Goal: Task Accomplishment & Management: Manage account settings

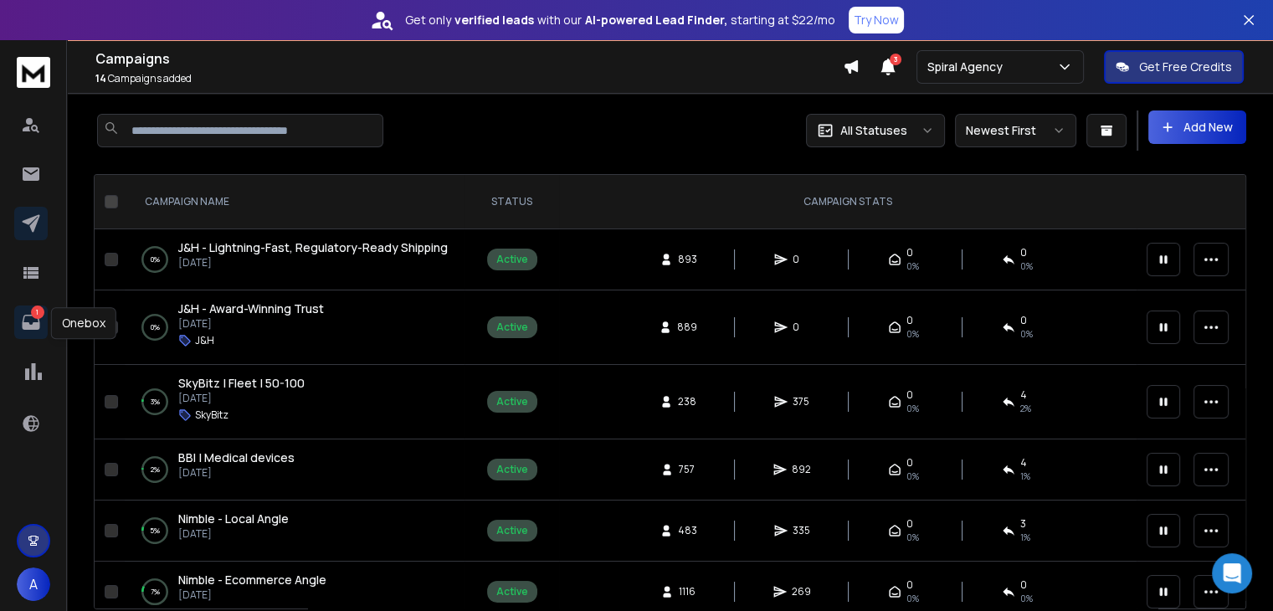
click at [14, 332] on link "1" at bounding box center [30, 321] width 33 height 33
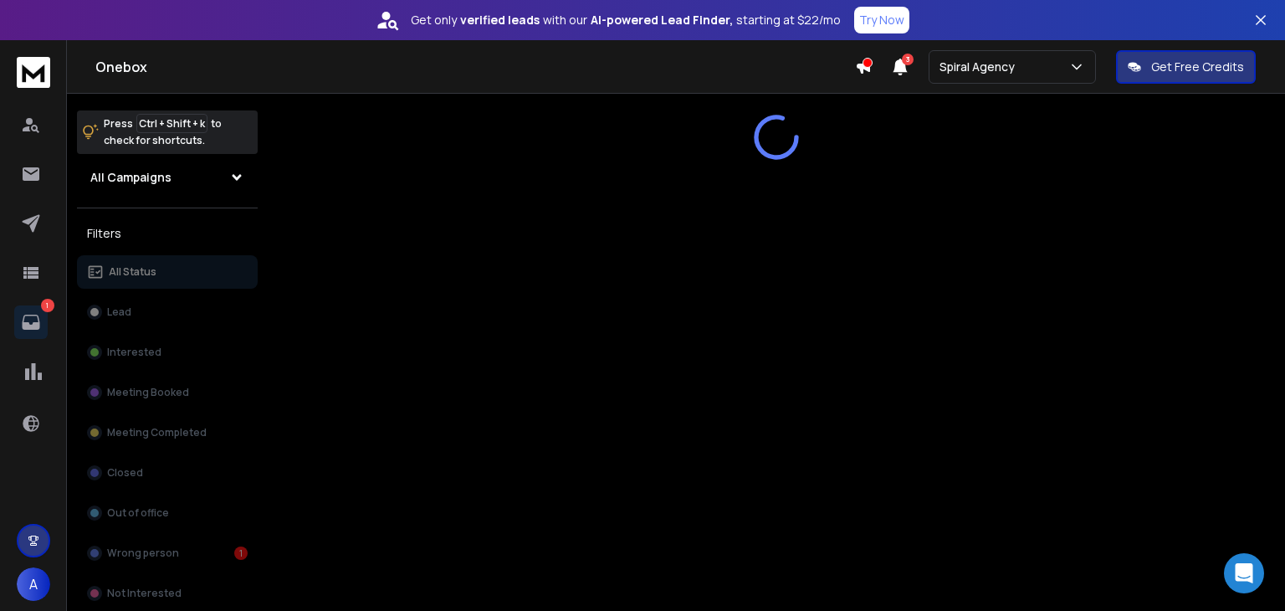
drag, startPoint x: 13, startPoint y: 332, endPoint x: 616, endPoint y: 356, distance: 603.0
click at [616, 356] on div "1 A Onebox 3 Spiral Agency Get Free Credits Press Ctrl + Shift + k to check for…" at bounding box center [642, 372] width 1285 height 664
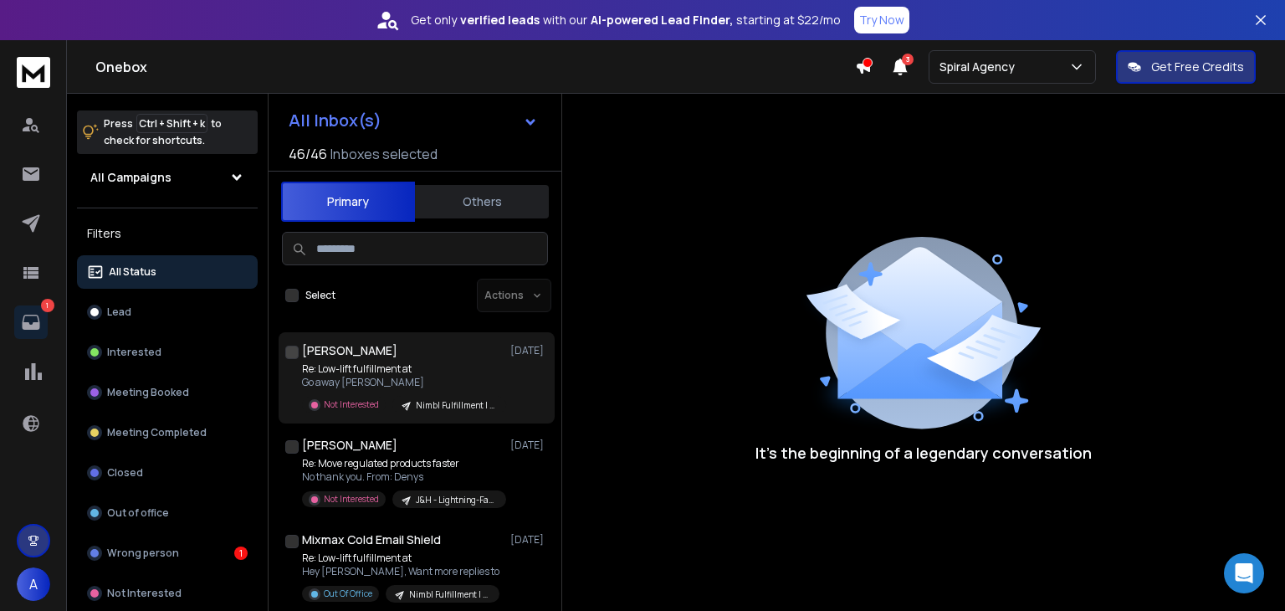
click at [439, 368] on p "Re: Low-lift fulfillment at" at bounding box center [402, 368] width 201 height 13
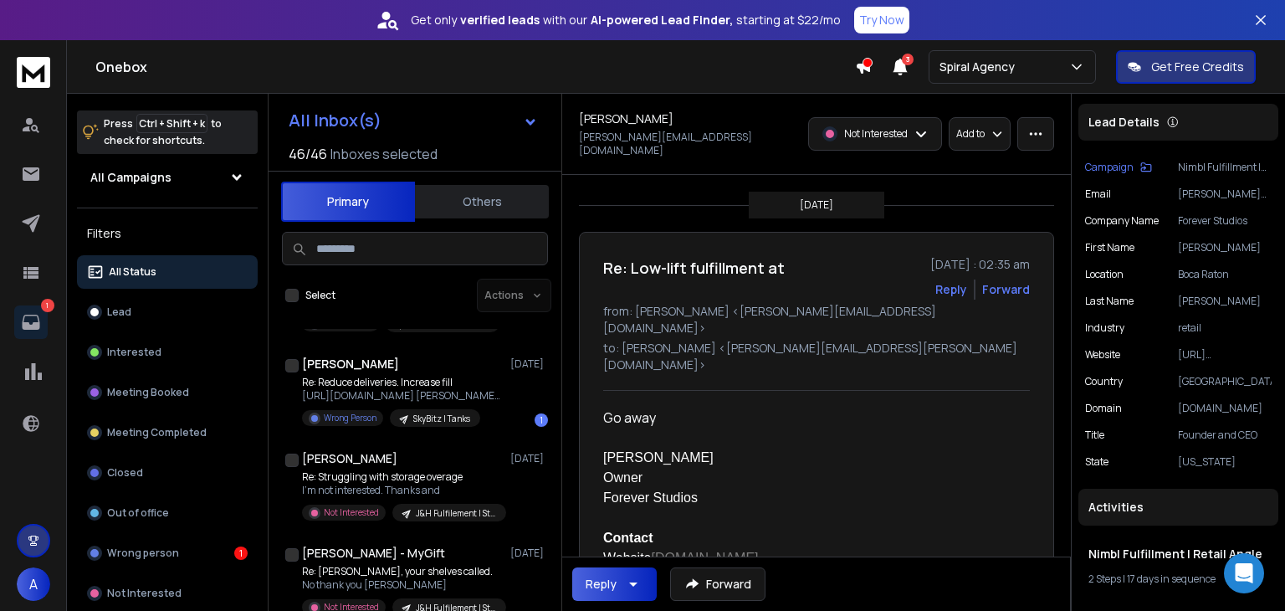
scroll to position [285, 0]
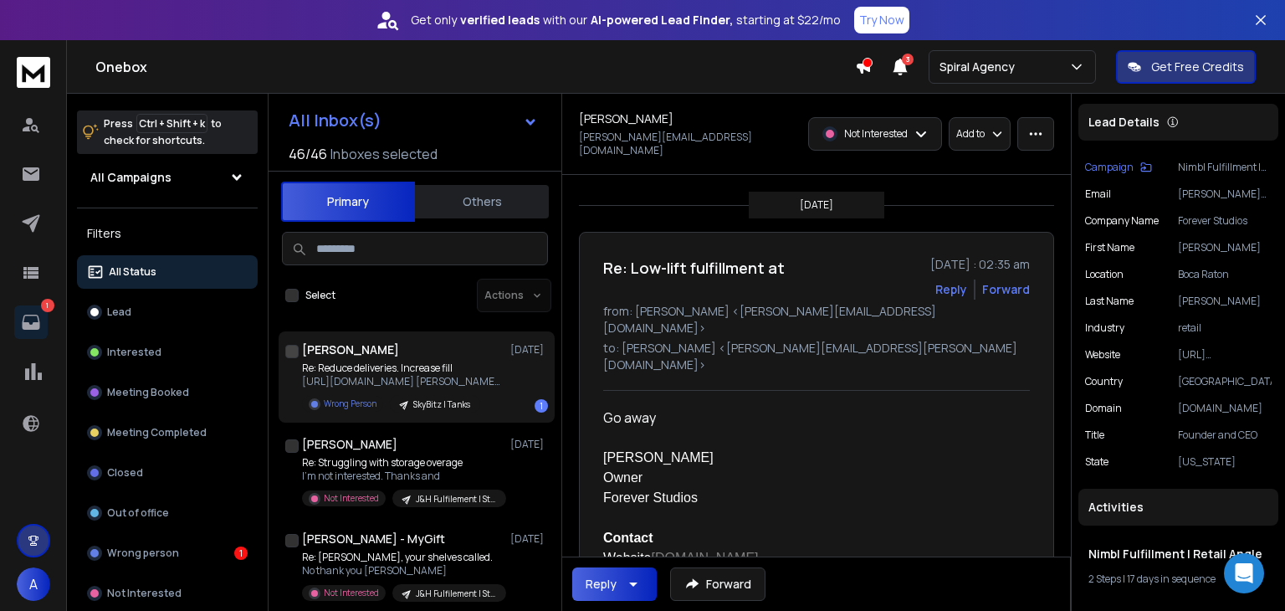
click at [475, 372] on p "Re: Reduce deliveries. Increase fill" at bounding box center [402, 368] width 201 height 13
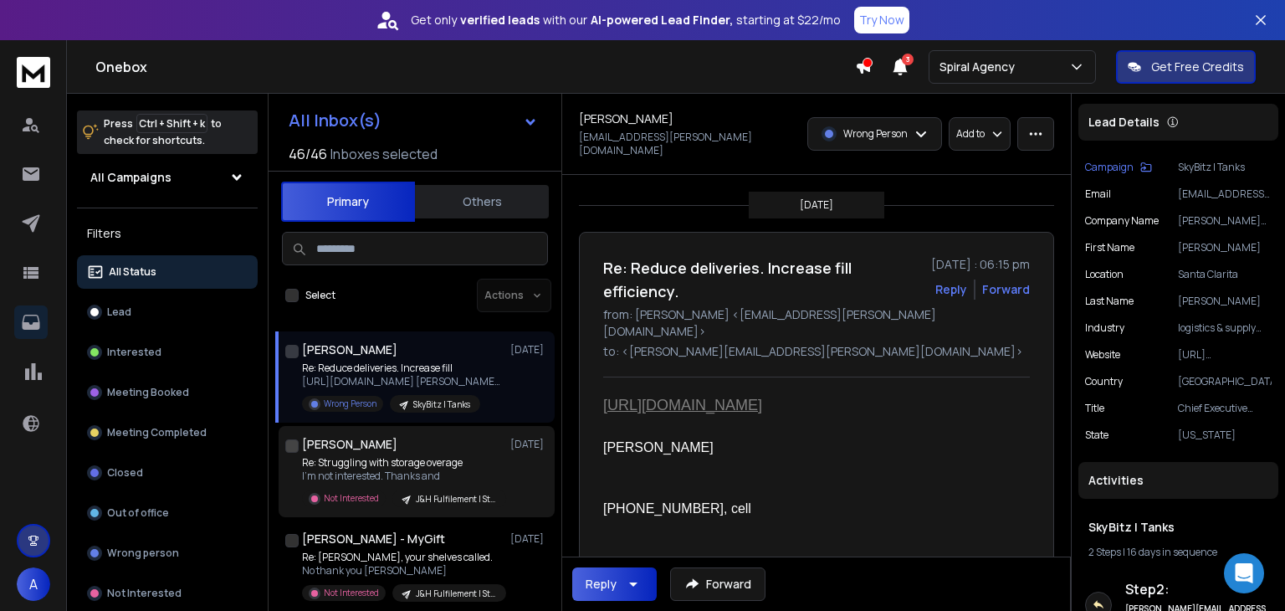
click at [512, 459] on div "Re: Struggling with storage overage I'm not interested. Thanks and Not Interest…" at bounding box center [425, 481] width 246 height 51
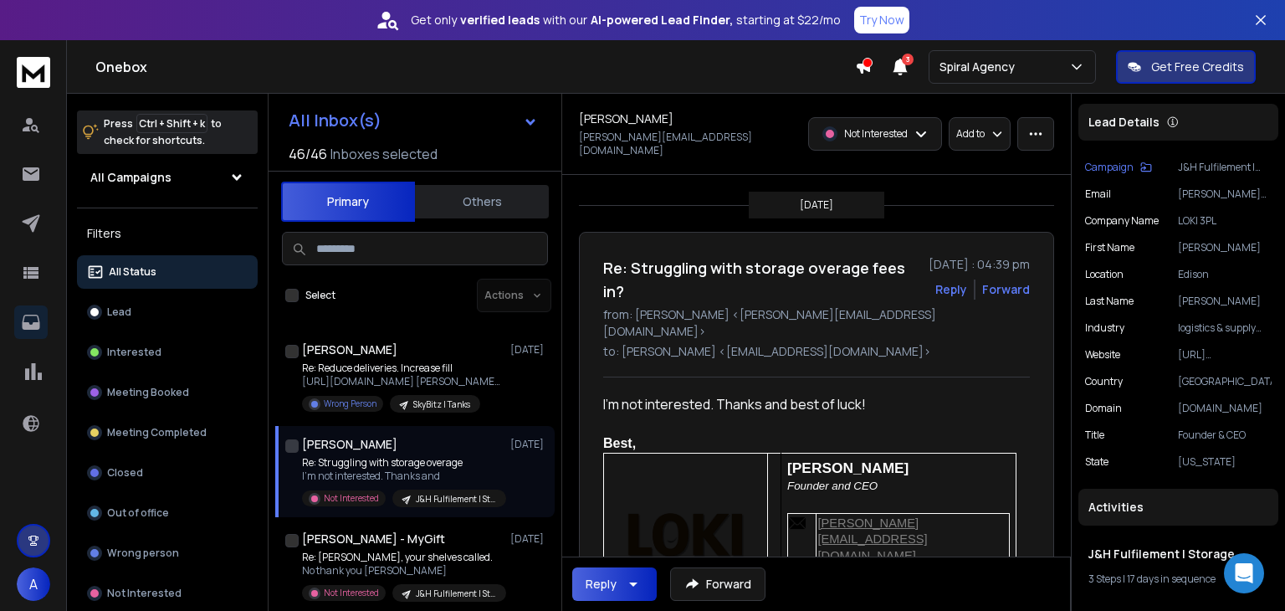
drag, startPoint x: 556, startPoint y: 373, endPoint x: 559, endPoint y: 387, distance: 14.6
click at [559, 387] on div "Zachary Goldberg 13 Sep Re: Low-lift fulfillment at Go away Zachary J. Goldberg…" at bounding box center [415, 555] width 293 height 452
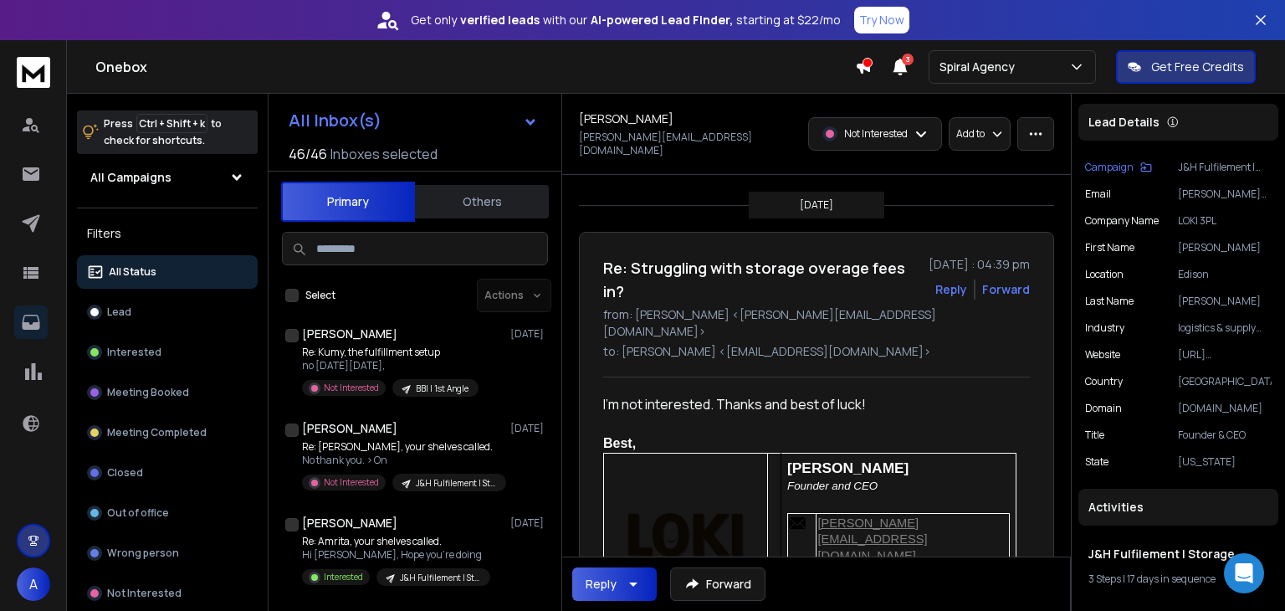
scroll to position [0, 0]
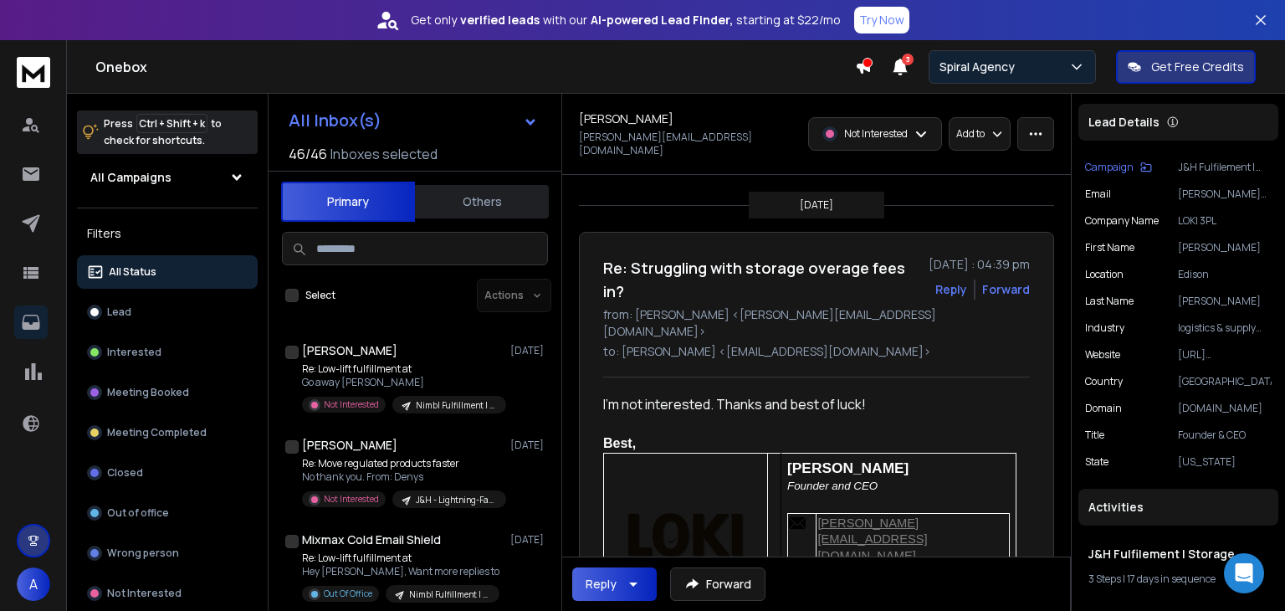
click at [984, 68] on p "Spiral Agency" at bounding box center [981, 67] width 82 height 17
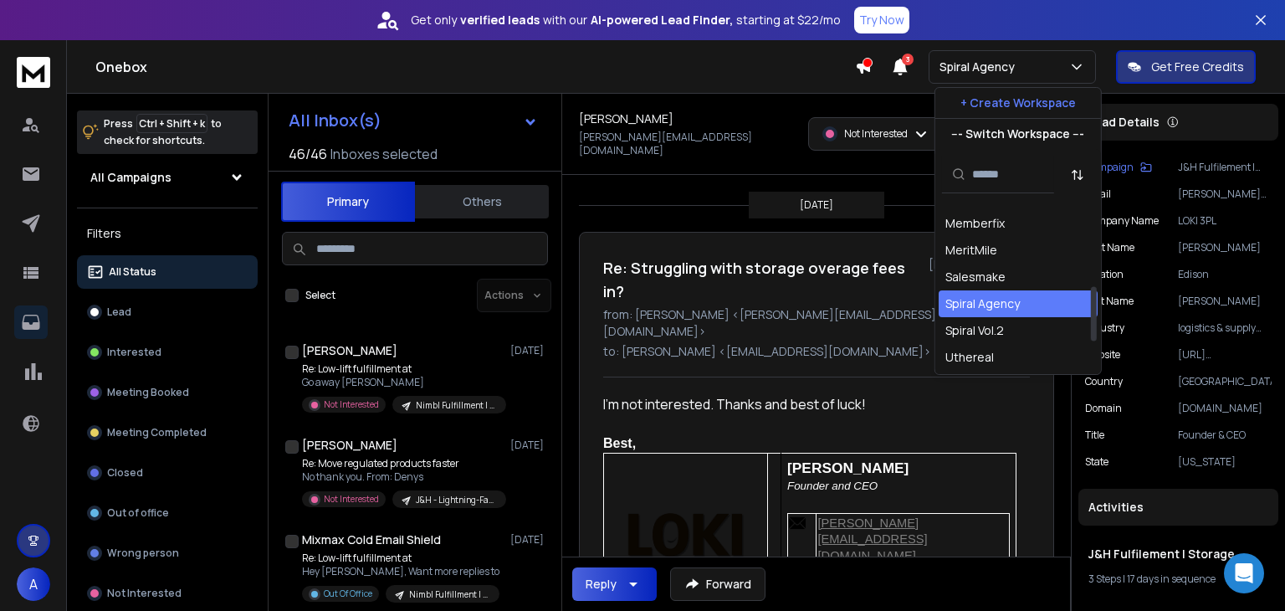
scroll to position [295, 0]
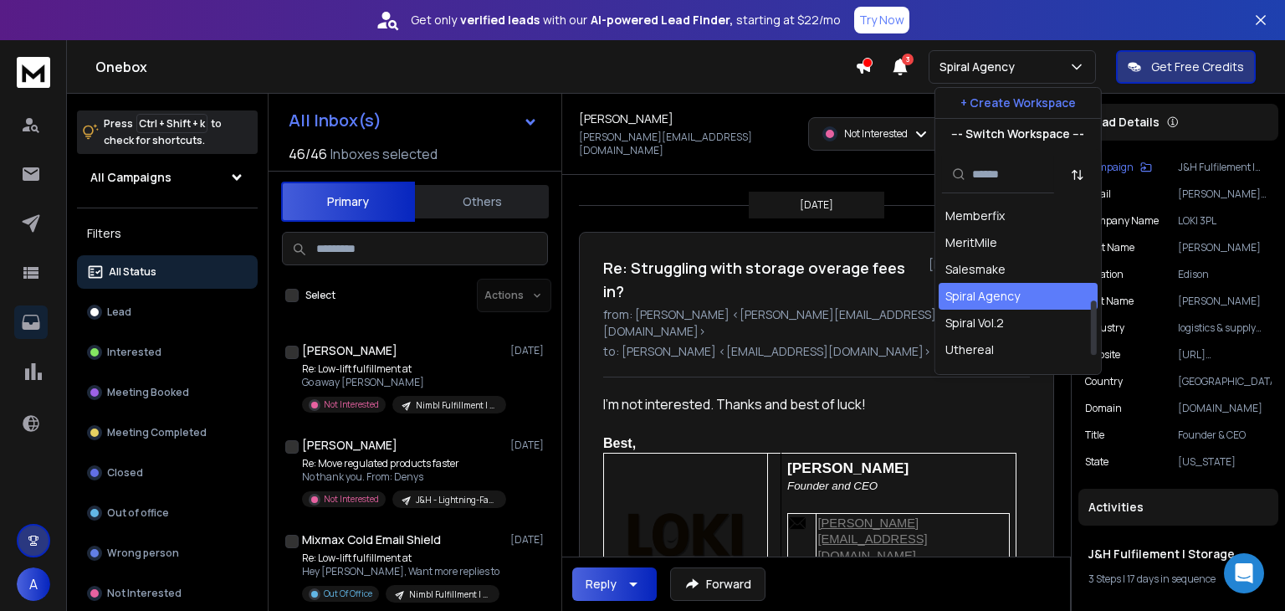
drag, startPoint x: 1090, startPoint y: 234, endPoint x: 1091, endPoint y: 330, distance: 95.4
click at [1091, 330] on div at bounding box center [1094, 327] width 6 height 54
click at [990, 327] on div "Spiral Vol.2" at bounding box center [975, 323] width 59 height 17
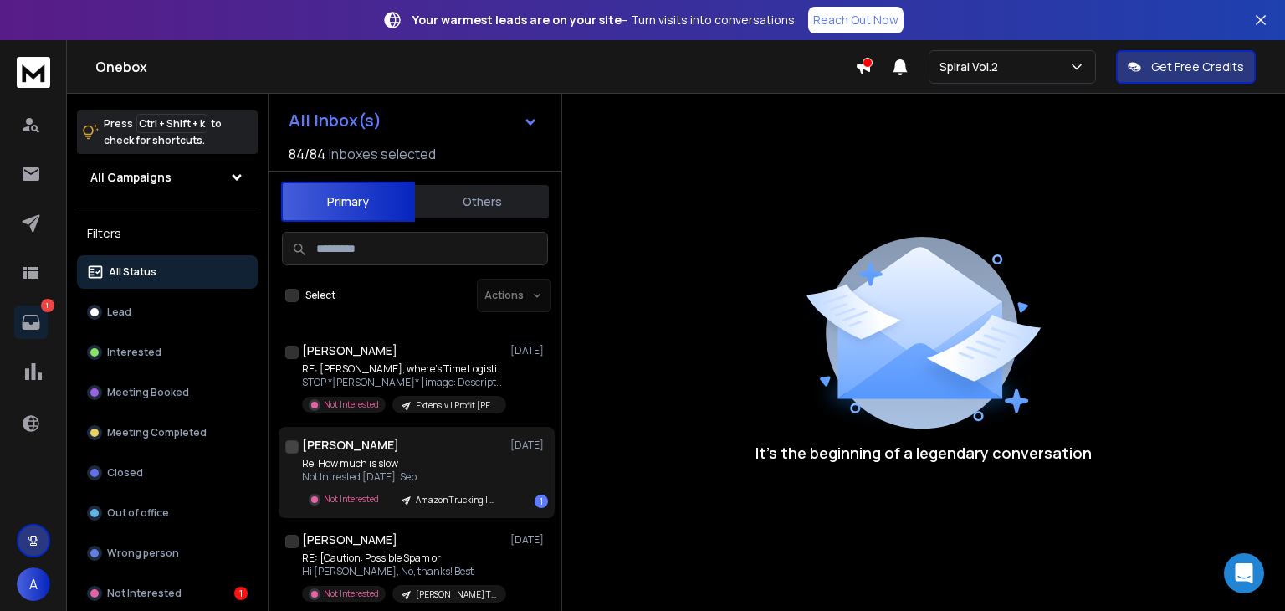
scroll to position [33, 0]
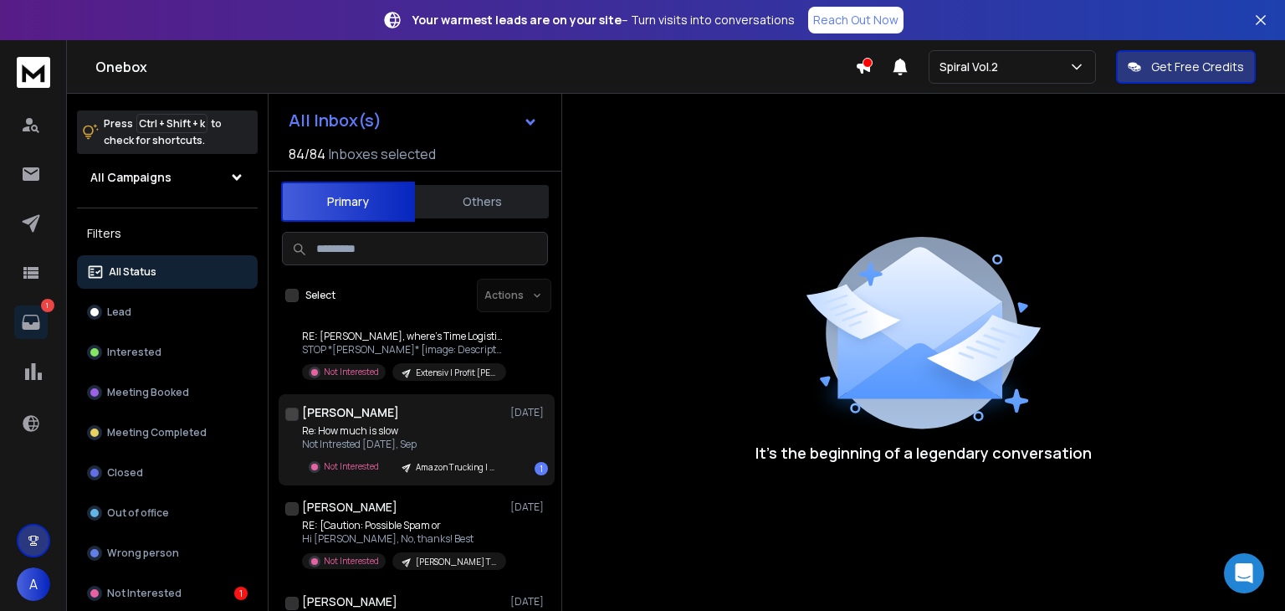
click at [470, 446] on p "Not Intrested [DATE], Sep" at bounding box center [402, 444] width 201 height 13
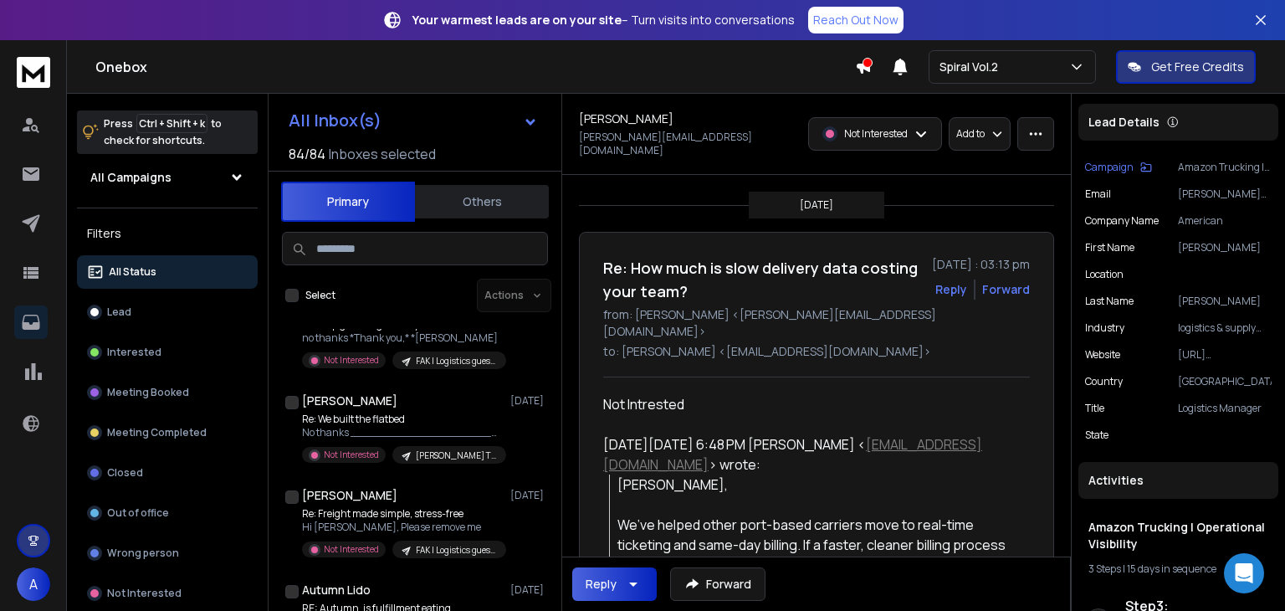
scroll to position [0, 0]
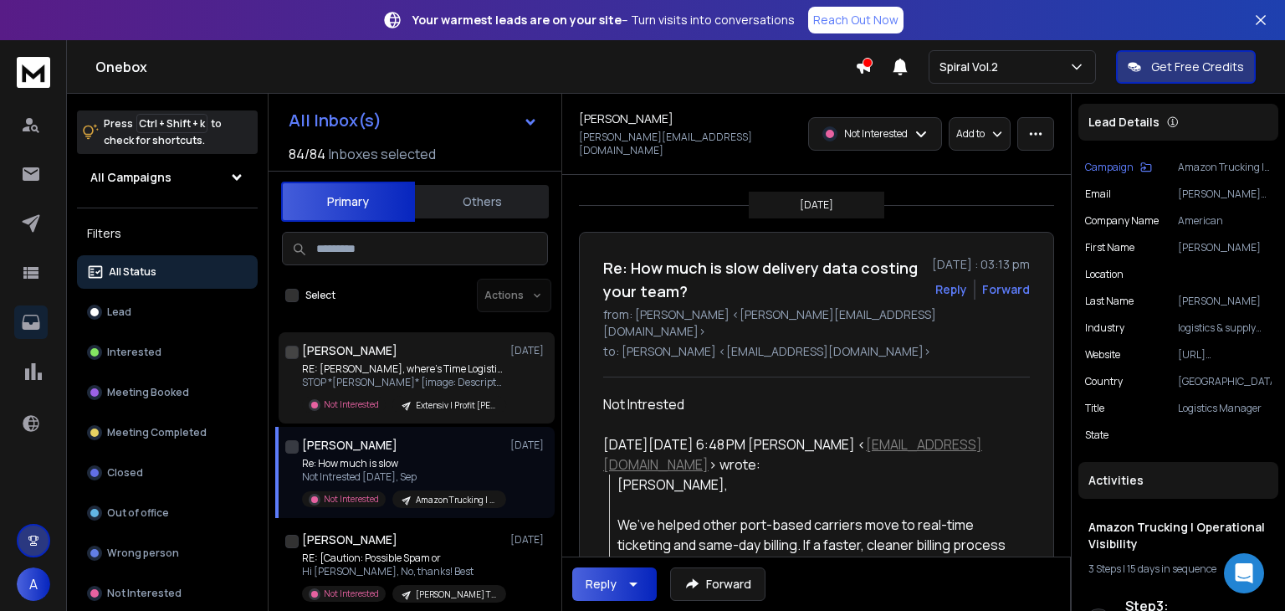
click at [432, 366] on p "RE: [PERSON_NAME], where’s Time Logistics’s" at bounding box center [402, 368] width 201 height 13
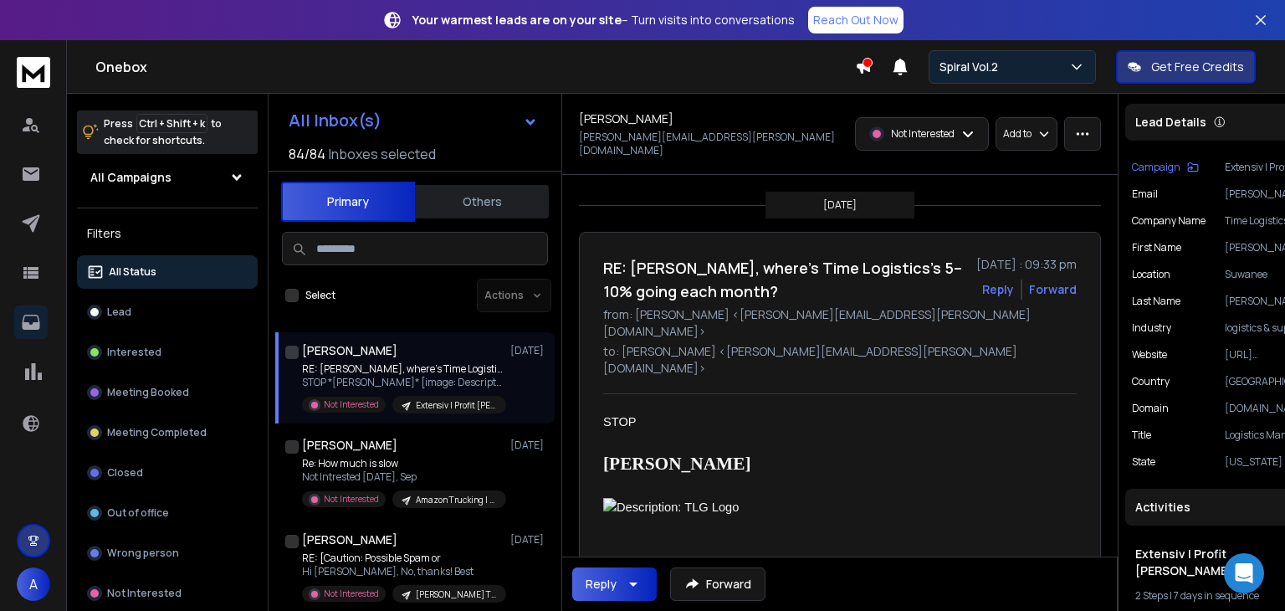
click at [997, 56] on button "Spiral Vol.2" at bounding box center [1012, 66] width 167 height 33
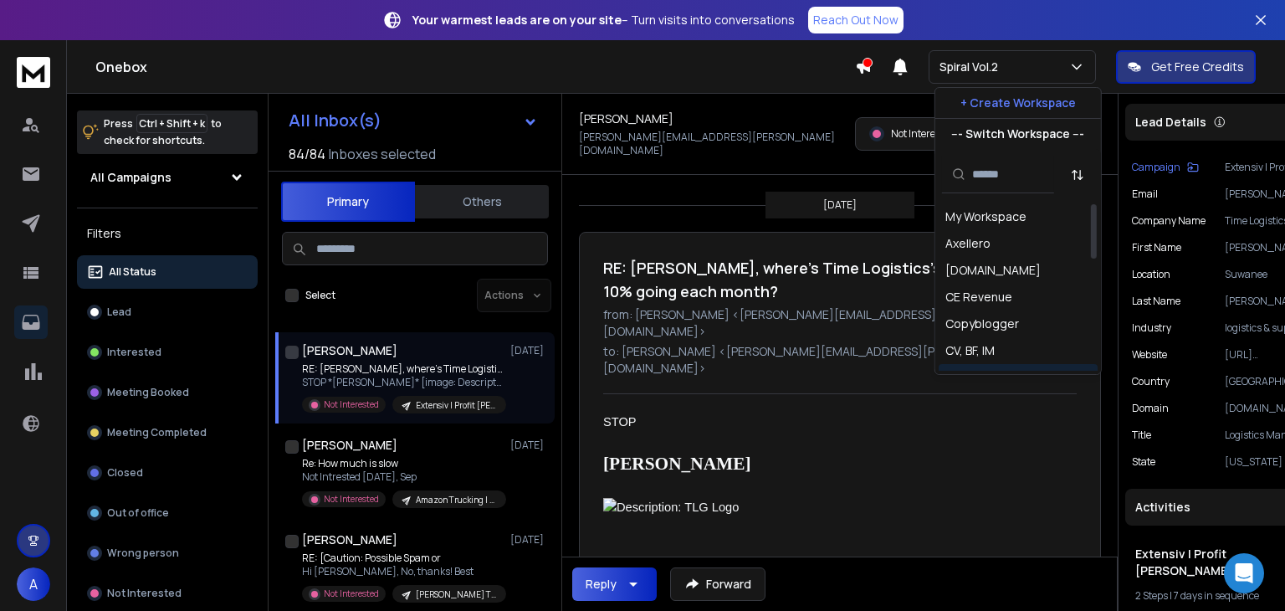
click at [992, 356] on div "CV, BF, IM" at bounding box center [970, 350] width 49 height 17
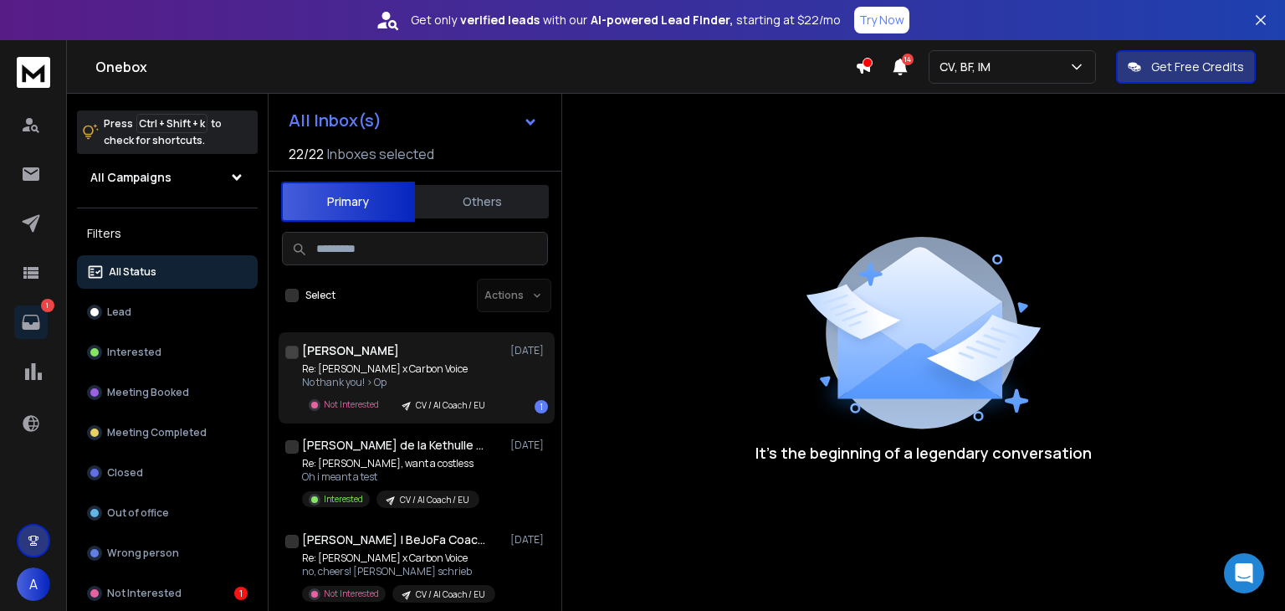
click at [487, 339] on div "Tania Vandingenen 12 Sep Re: Tania x Carbon Voice No thank you! > Op Not Intere…" at bounding box center [417, 377] width 276 height 91
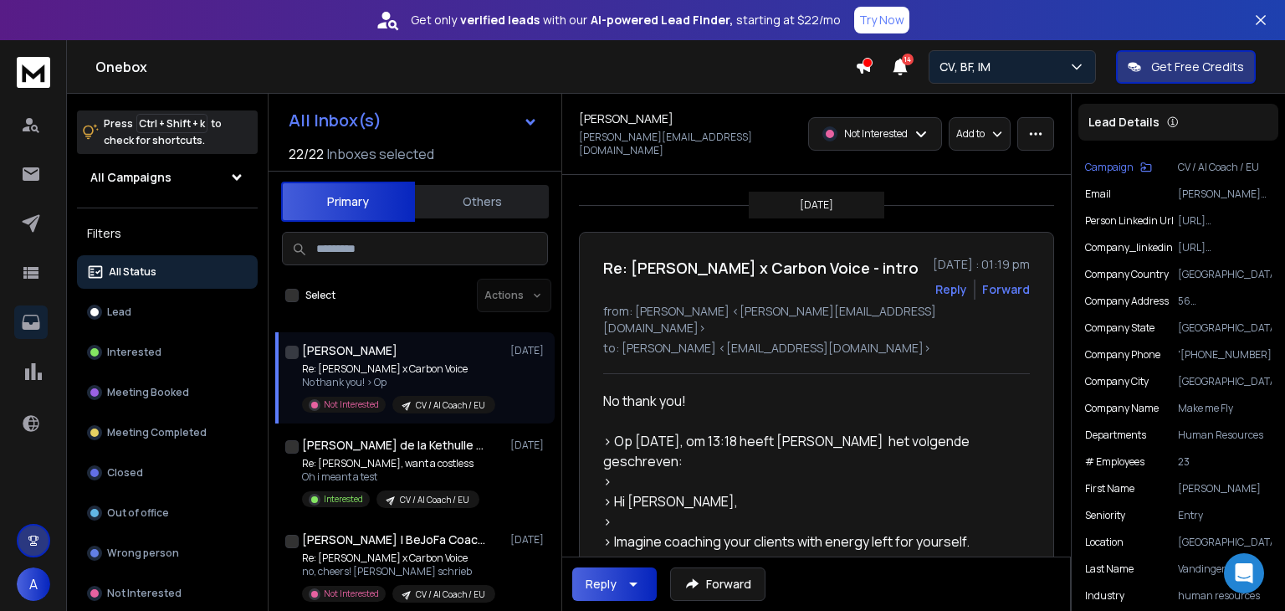
click at [984, 56] on button "CV, BF, IM" at bounding box center [1012, 66] width 167 height 33
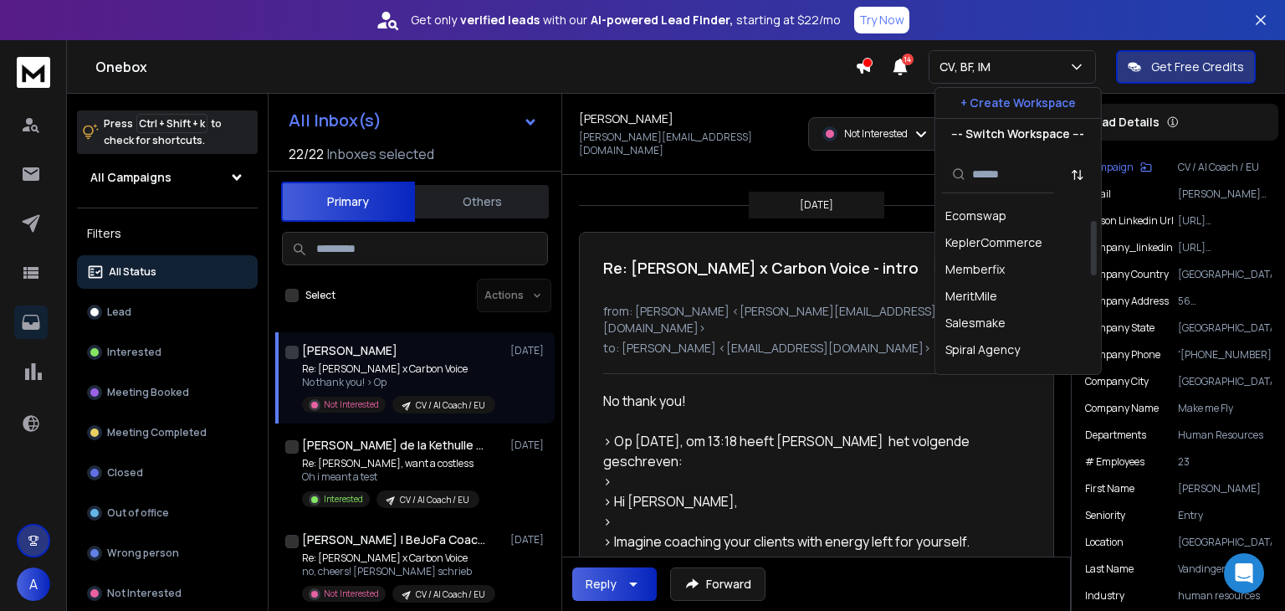
scroll to position [341, 0]
drag, startPoint x: 1095, startPoint y: 229, endPoint x: 1092, endPoint y: 351, distance: 122.2
click at [1092, 351] on div at bounding box center [1094, 342] width 6 height 54
click at [1048, 338] on div "WorkWave" at bounding box center [1018, 330] width 159 height 27
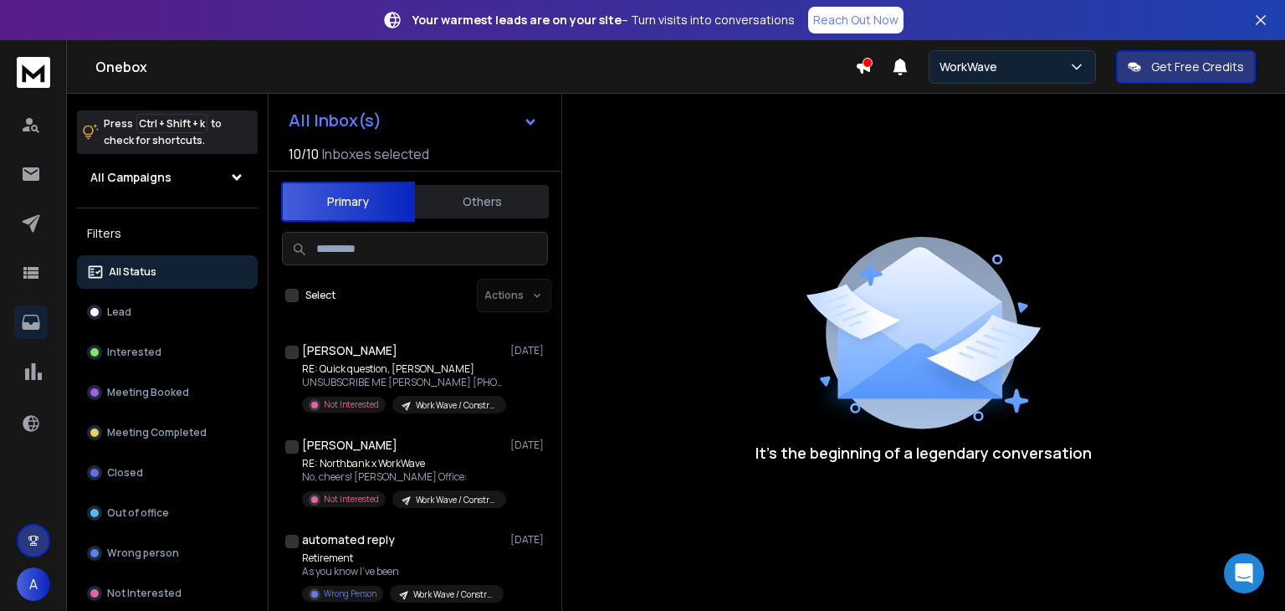
click at [1034, 63] on div "WorkWave" at bounding box center [1013, 67] width 146 height 17
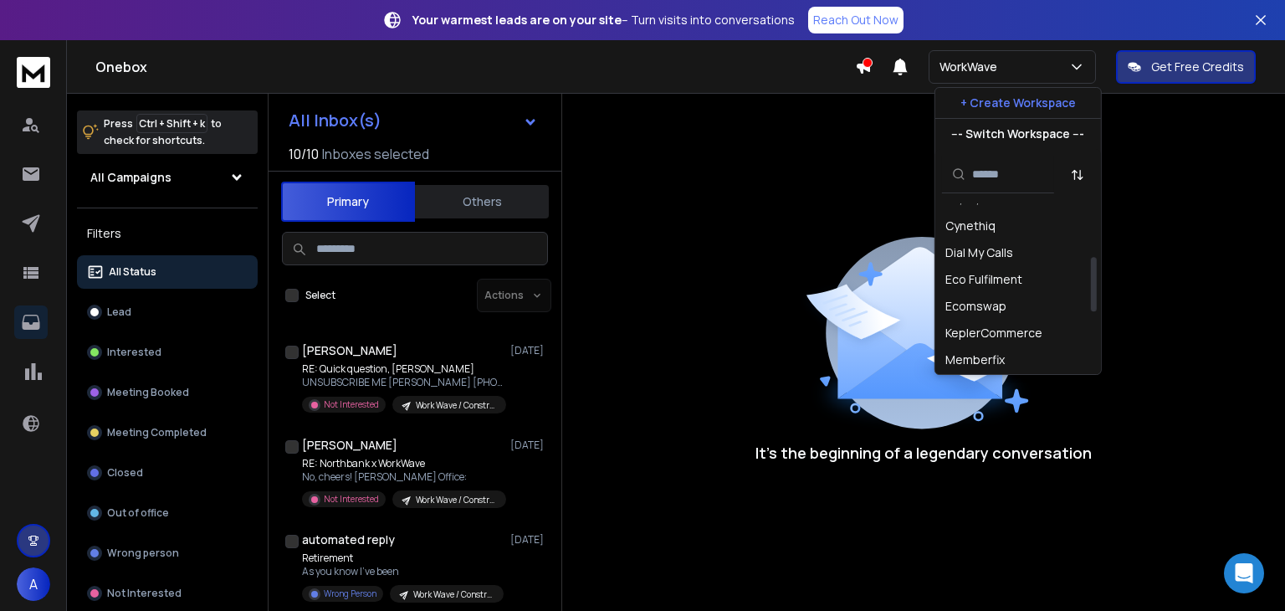
scroll to position [147, 0]
drag, startPoint x: 1095, startPoint y: 232, endPoint x: 1095, endPoint y: 280, distance: 47.7
click at [1095, 280] on div at bounding box center [1094, 280] width 6 height 54
click at [1004, 280] on div "Eco Fulfilment" at bounding box center [984, 283] width 77 height 17
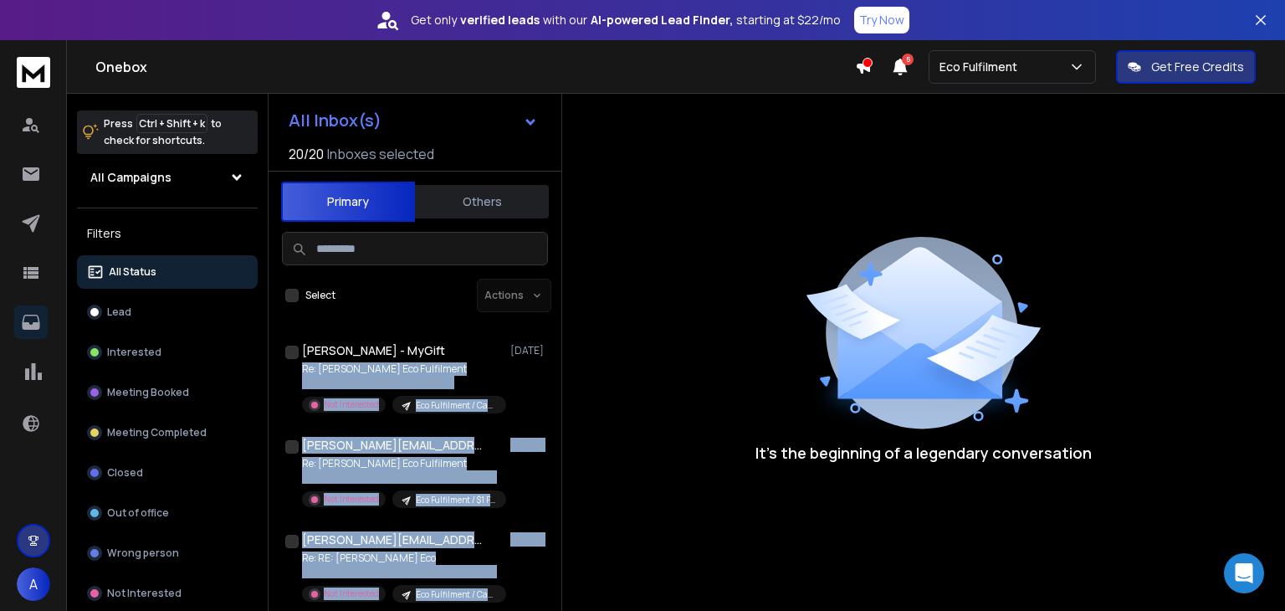
drag, startPoint x: 556, startPoint y: 346, endPoint x: 562, endPoint y: 369, distance: 24.4
click at [562, 369] on div "All Inbox(s) 20 / 20 Inboxes selected Primary Others Select Actions [PERSON_NAM…" at bounding box center [777, 399] width 1018 height 611
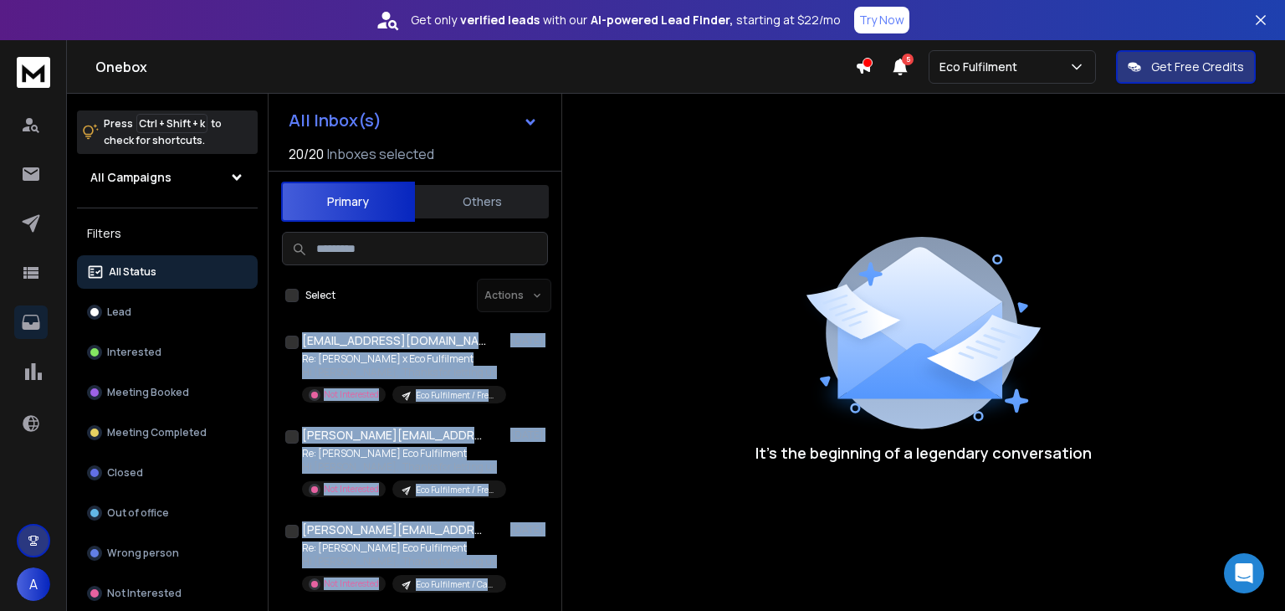
scroll to position [395, 0]
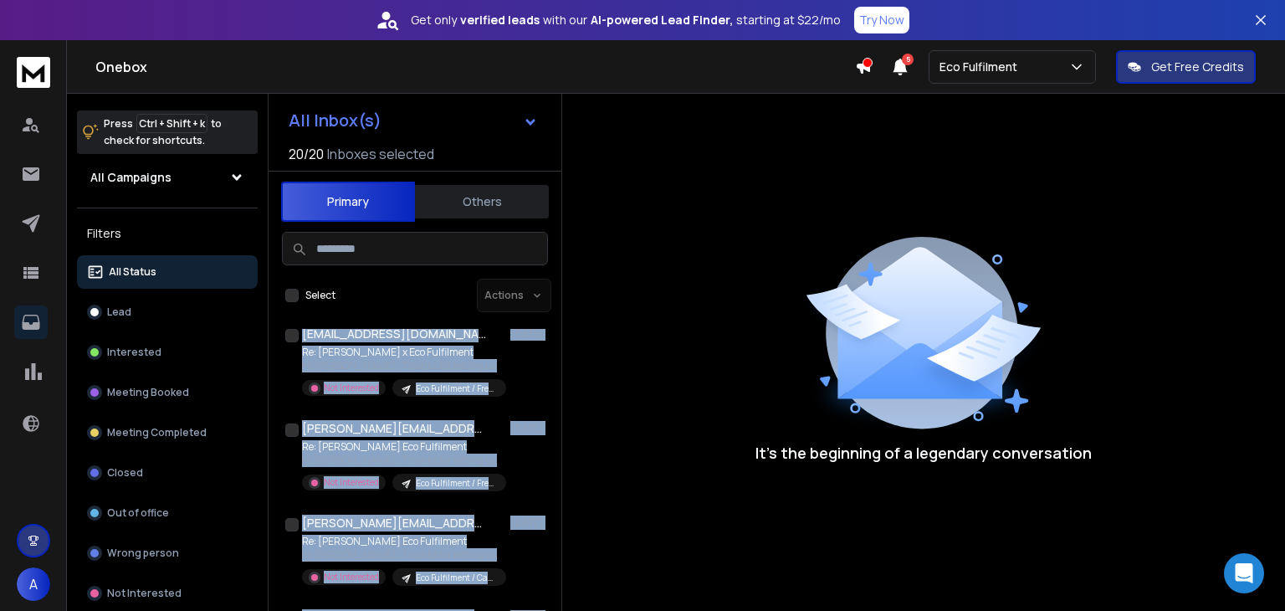
click at [575, 406] on div "It’s the beginning of a legendary conversation" at bounding box center [923, 354] width 723 height 520
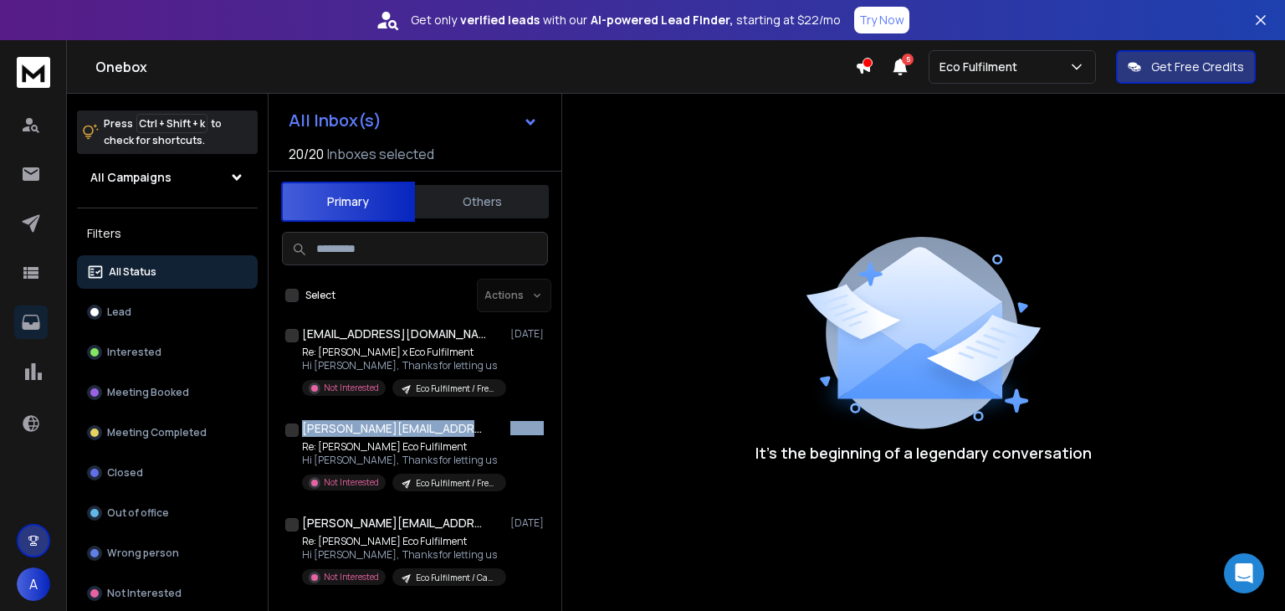
click at [557, 409] on div "Nancy Lai - MyGift 12 Sep Re: Nancy x Eco Fulfilment No thank you Nancy > Not I…" at bounding box center [415, 555] width 293 height 452
click at [1018, 38] on div "Get only verified leads with our AI-powered Lead Finder, starting at $22/mo Try…" at bounding box center [642, 20] width 1285 height 40
click at [1015, 91] on div "Onebox 5 Eco Fulfilment Get Free Credits" at bounding box center [642, 67] width 1285 height 54
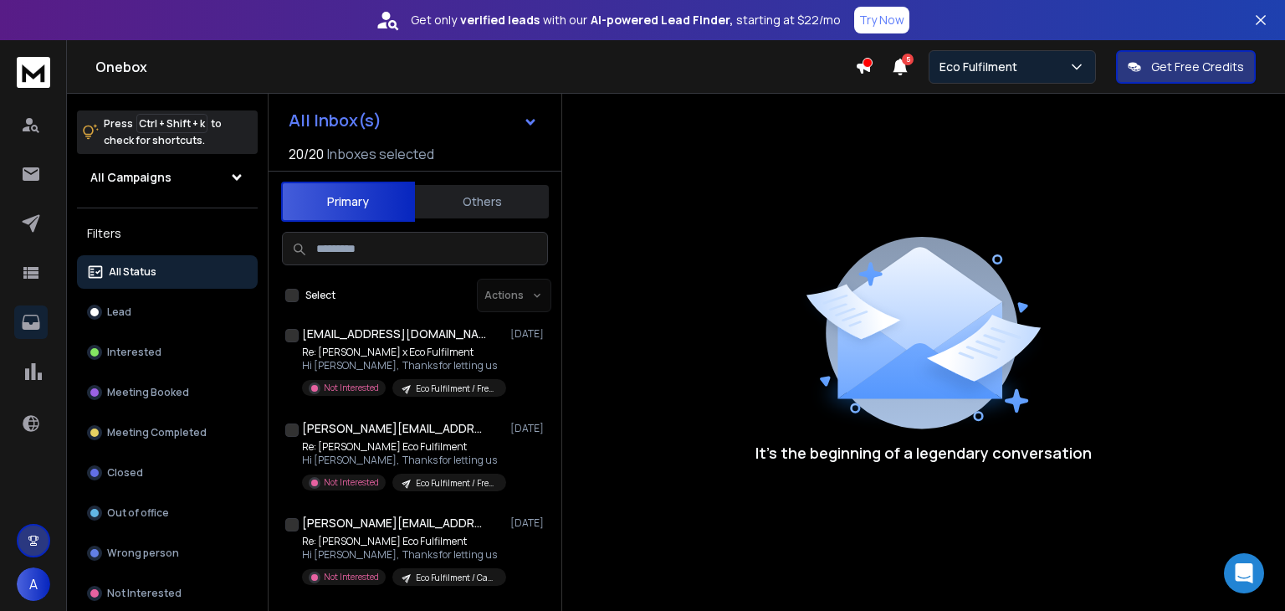
click at [1021, 79] on button "Eco Fulfilment" at bounding box center [1012, 66] width 167 height 33
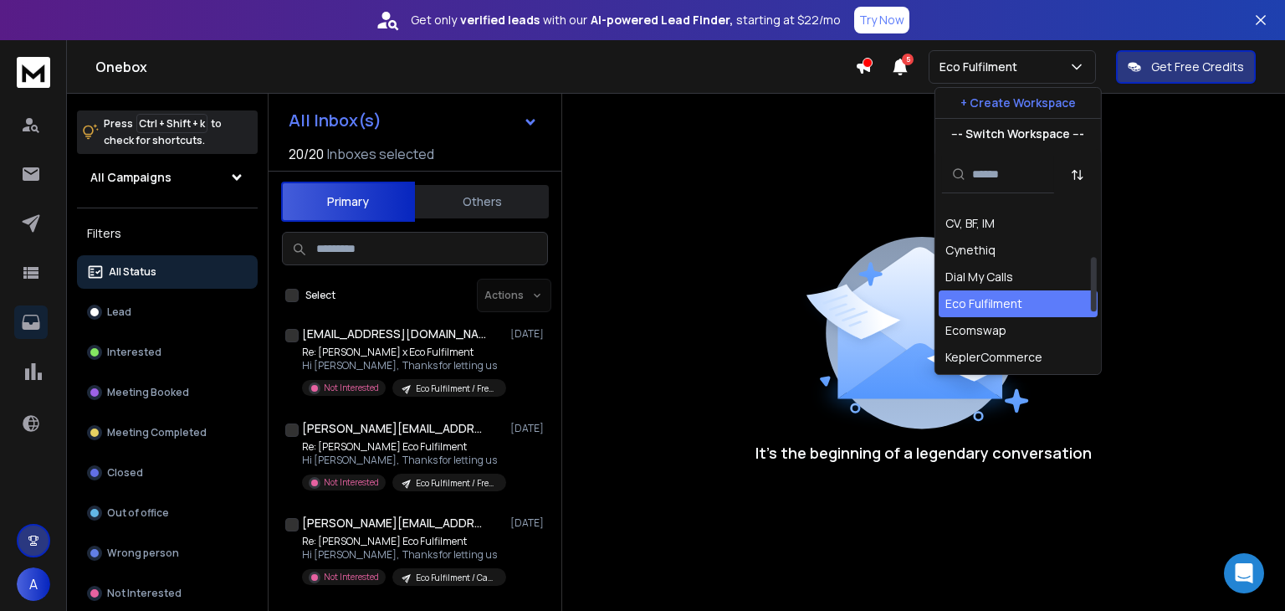
scroll to position [167, 0]
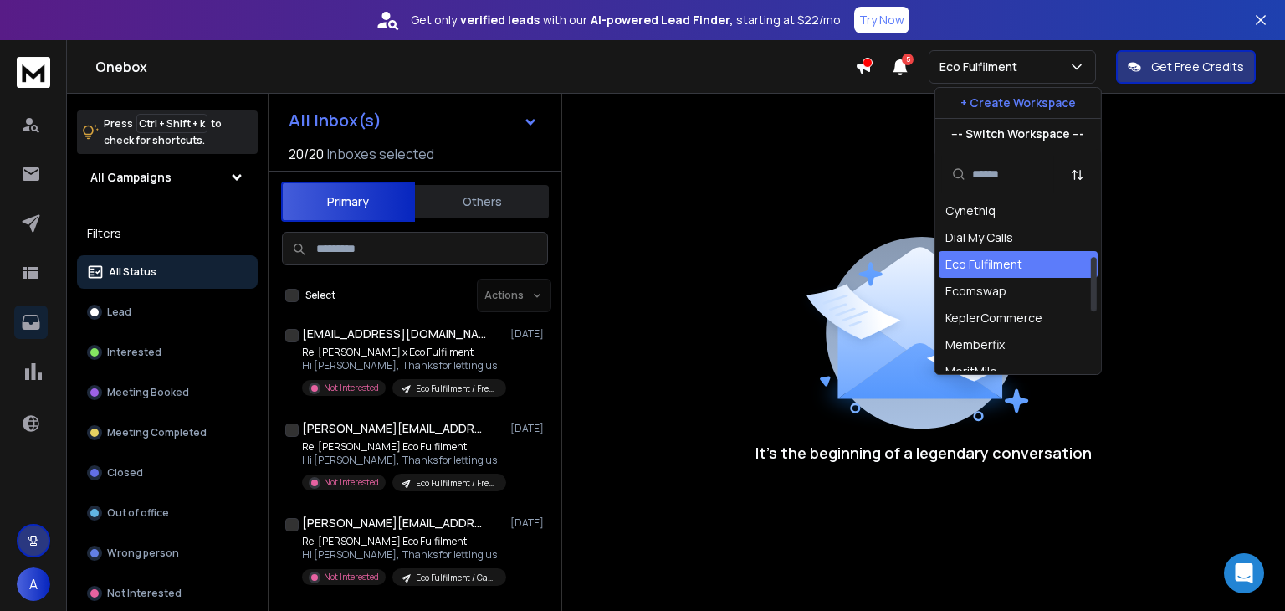
drag, startPoint x: 1095, startPoint y: 222, endPoint x: 1098, endPoint y: 276, distance: 54.5
click at [1097, 276] on div at bounding box center [1094, 284] width 6 height 54
click at [1001, 220] on div "Cynethiq" at bounding box center [1018, 210] width 159 height 27
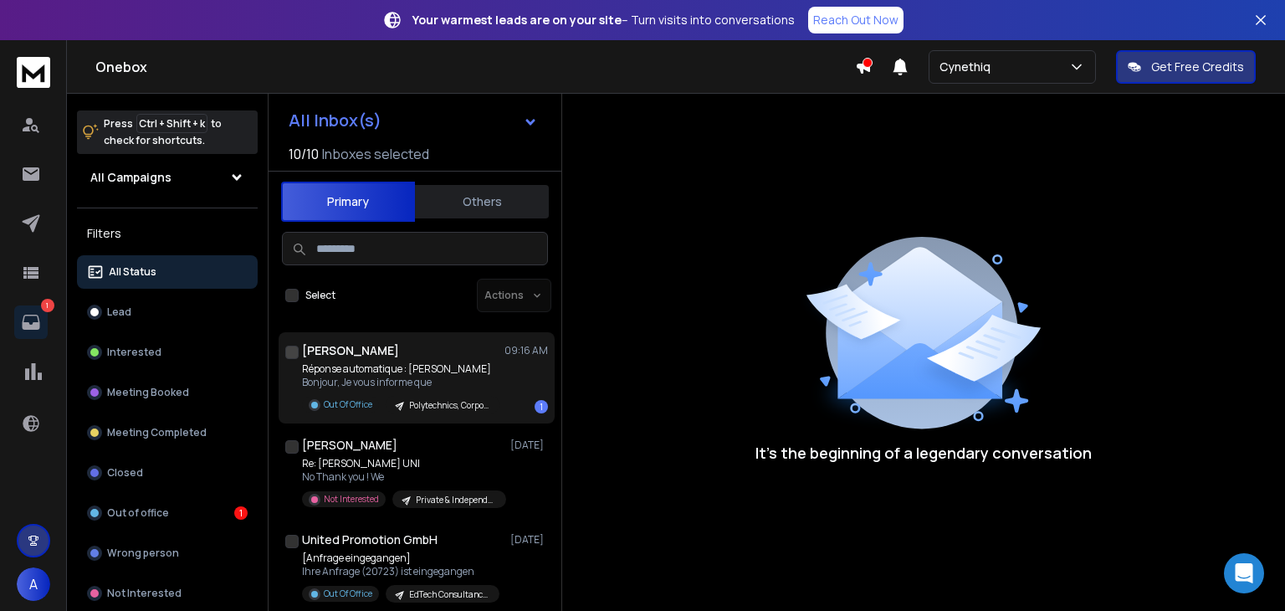
click at [499, 369] on p "Réponse automatique : Delphine x CVRES" at bounding box center [400, 368] width 197 height 13
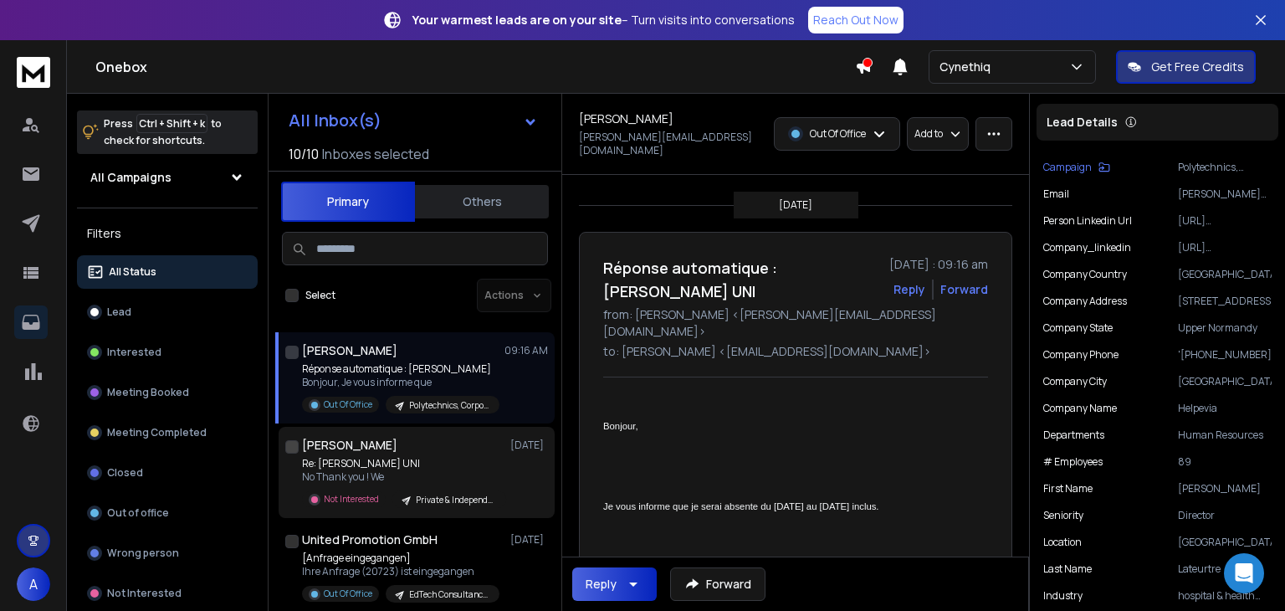
click at [488, 480] on p "No Thank you ! We" at bounding box center [402, 476] width 201 height 13
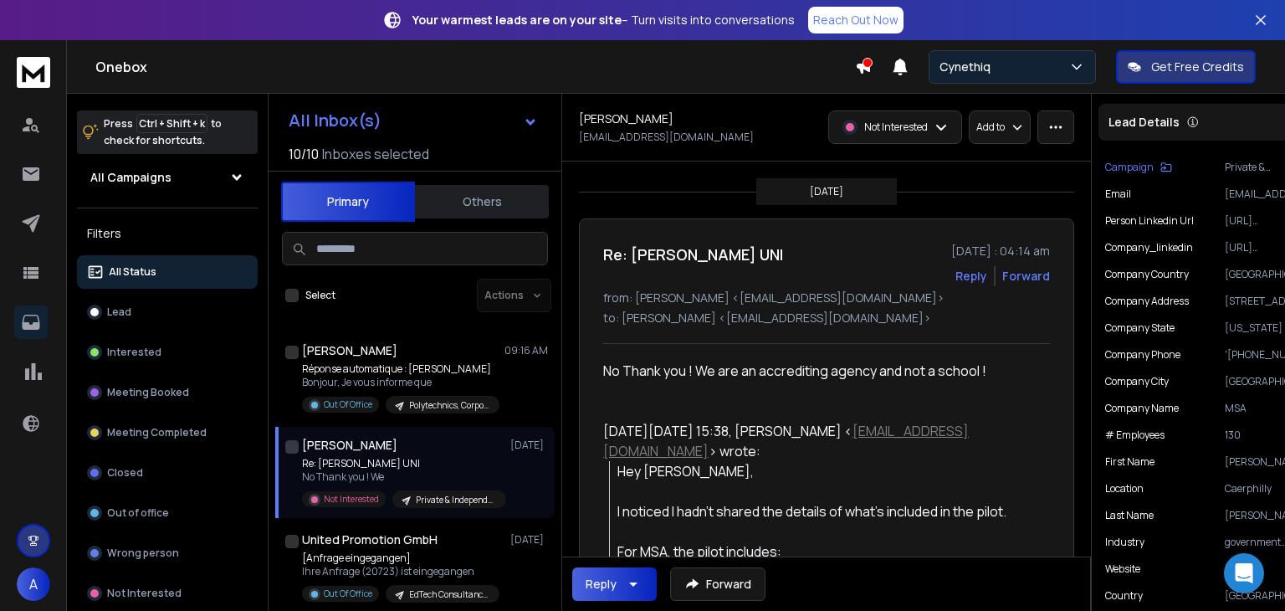
click at [975, 50] on button "Cynethiq" at bounding box center [1012, 66] width 167 height 33
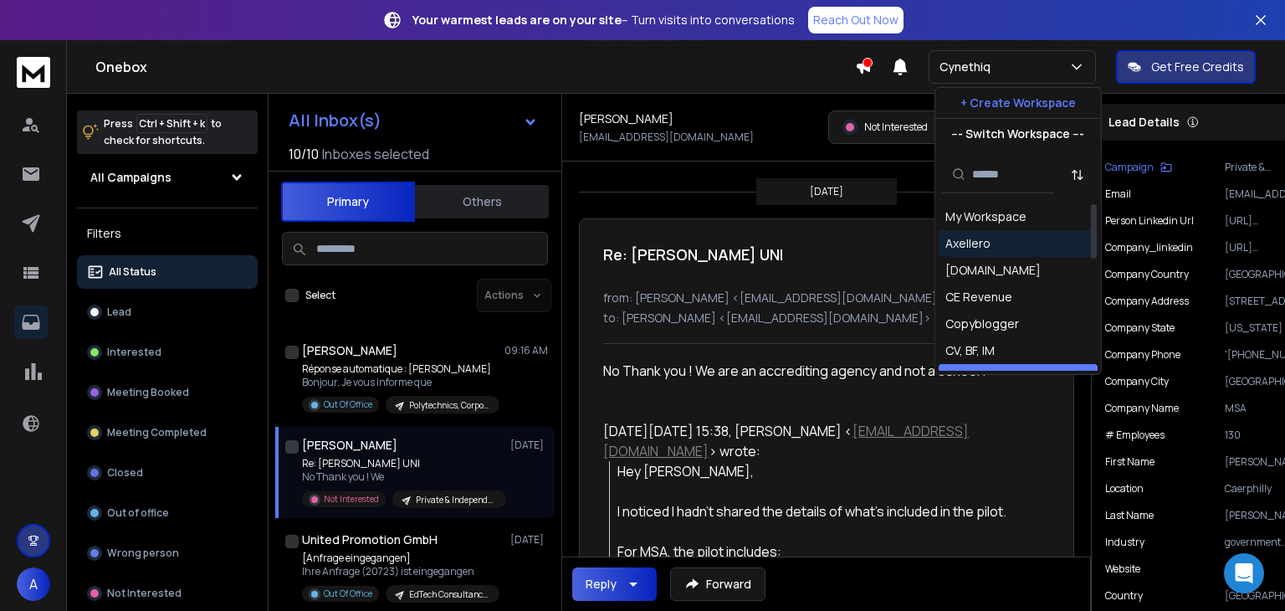
drag, startPoint x: 1096, startPoint y: 240, endPoint x: 1088, endPoint y: 212, distance: 29.7
click at [1091, 212] on div at bounding box center [1094, 231] width 6 height 54
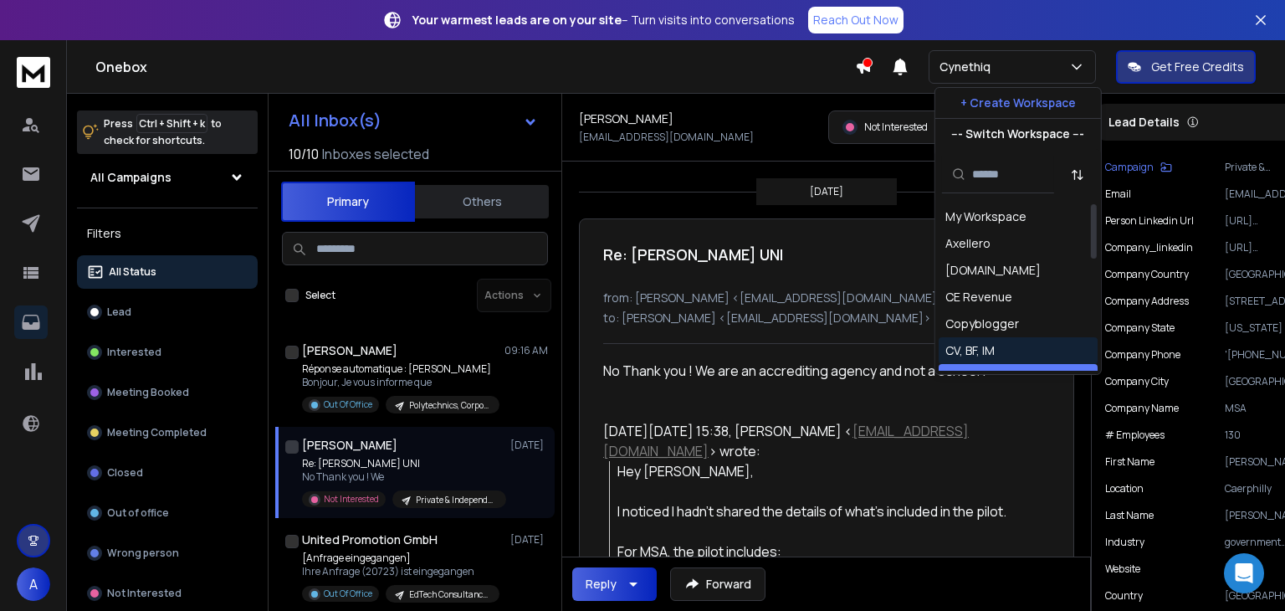
click at [1008, 356] on div "CV, BF, IM" at bounding box center [1018, 350] width 159 height 27
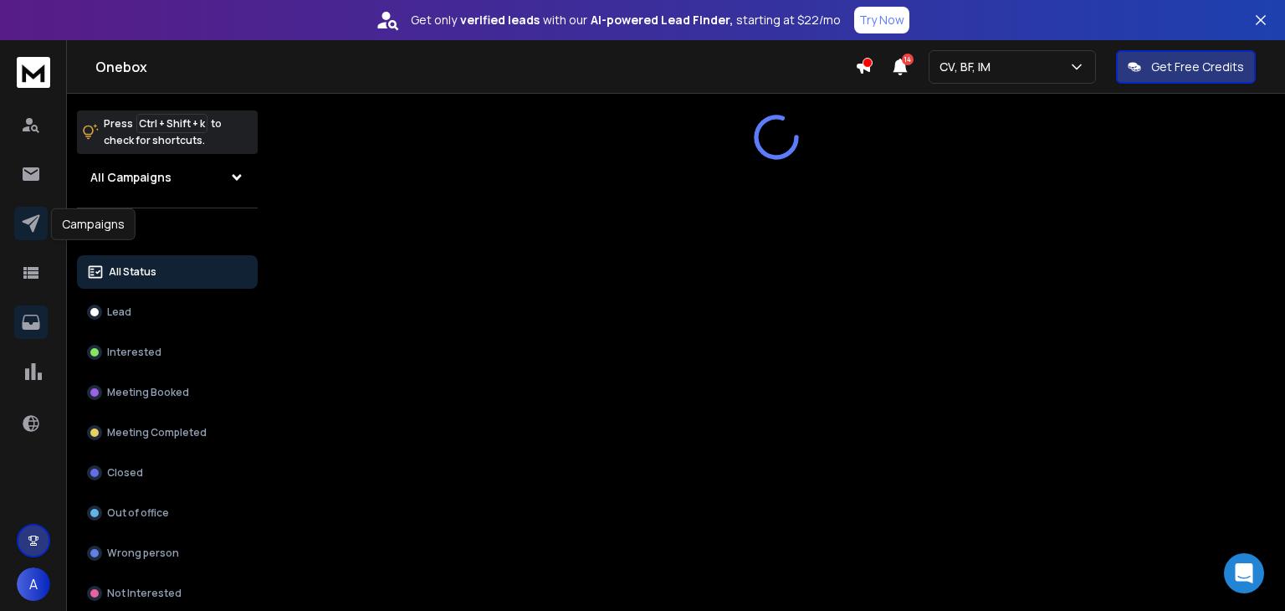
click at [34, 232] on icon at bounding box center [31, 223] width 20 height 20
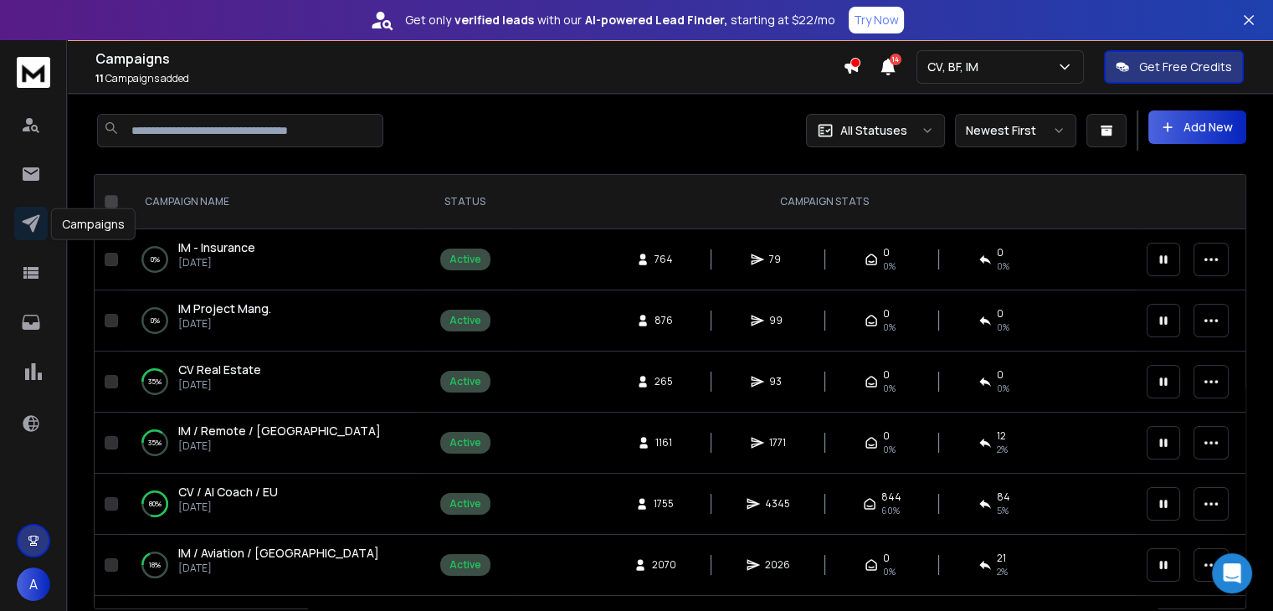
click at [577, 146] on div at bounding box center [382, 130] width 577 height 40
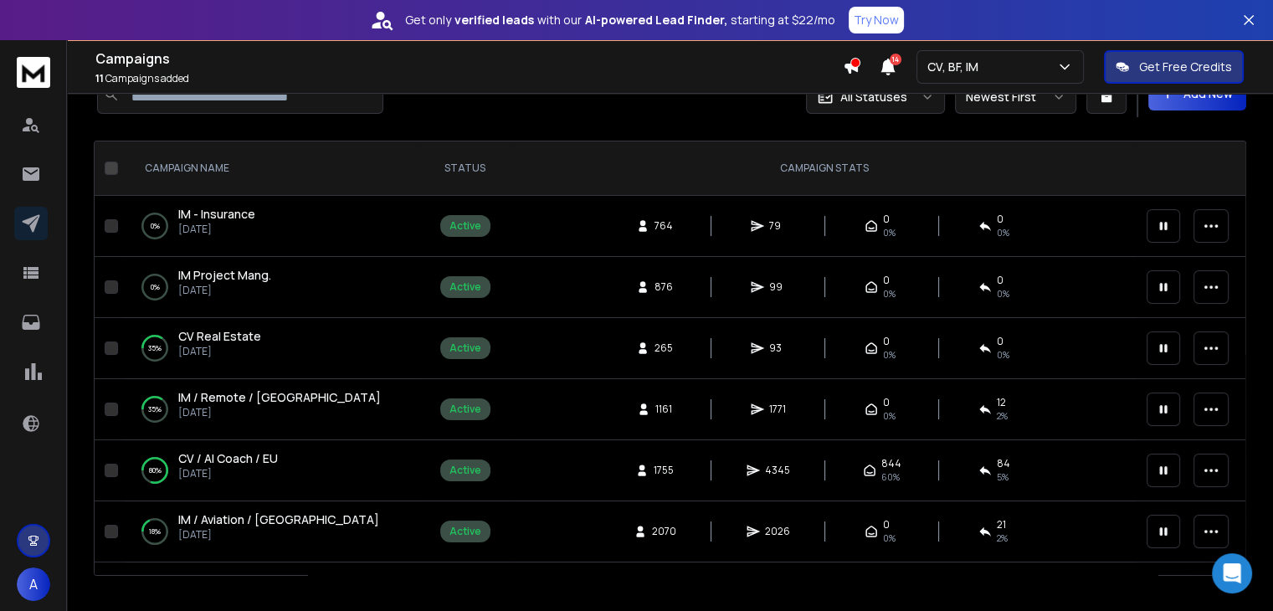
click at [1156, 343] on icon at bounding box center [1163, 348] width 15 height 15
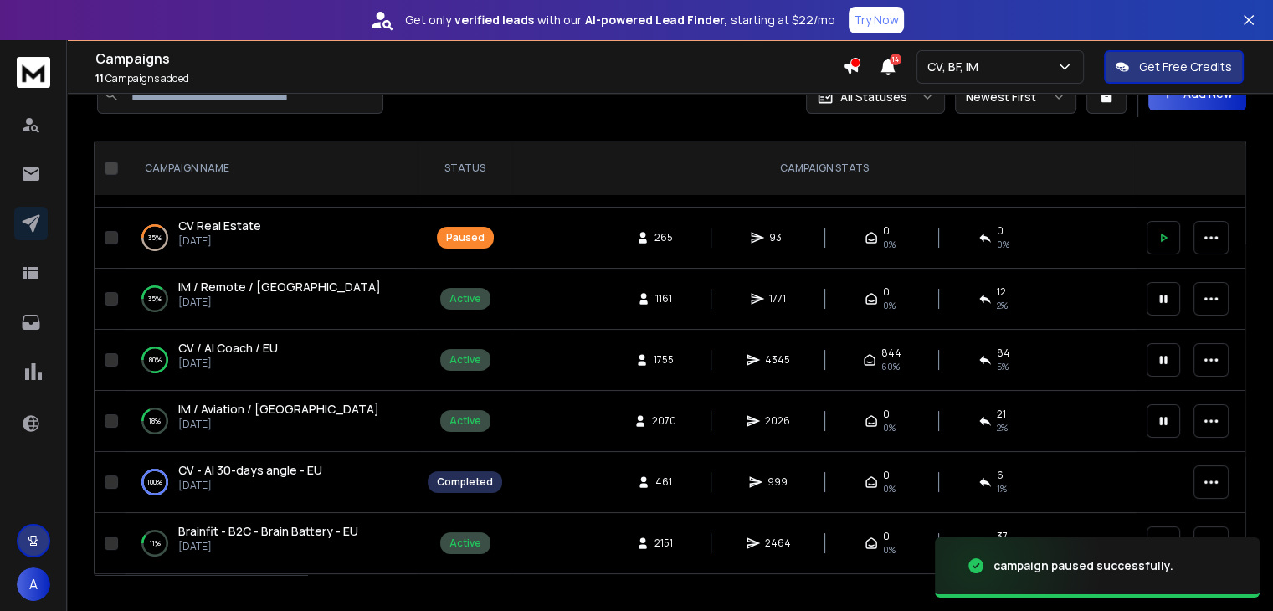
scroll to position [137, 0]
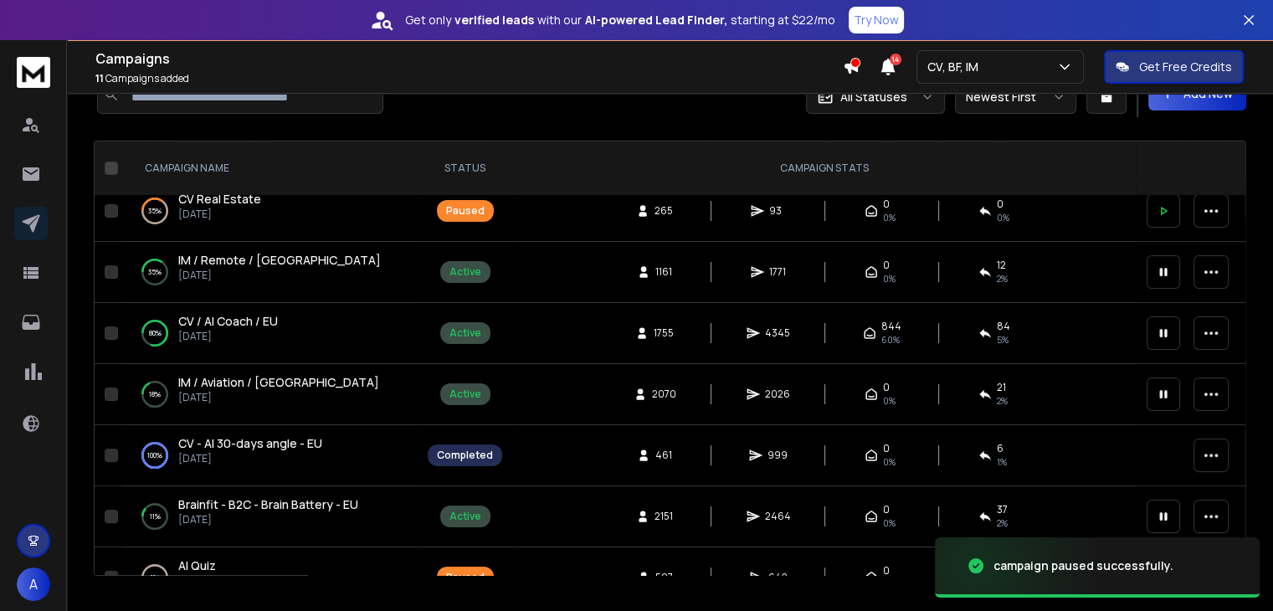
click at [1156, 332] on icon at bounding box center [1163, 333] width 15 height 15
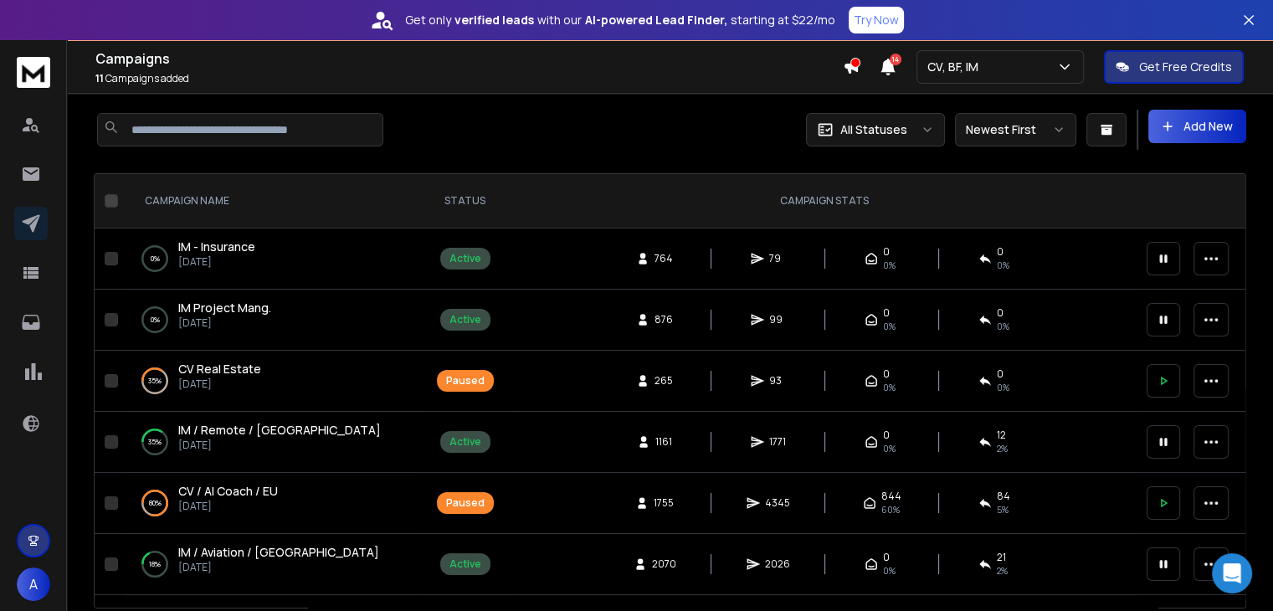
scroll to position [0, 0]
